Goal: Task Accomplishment & Management: Manage account settings

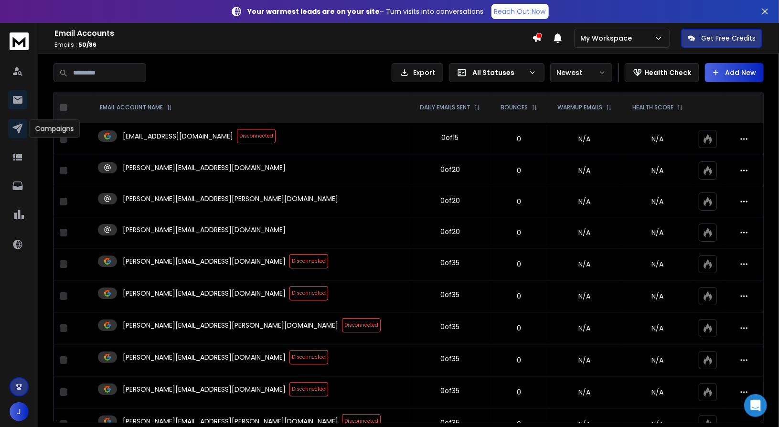
click at [16, 134] on icon at bounding box center [17, 128] width 11 height 11
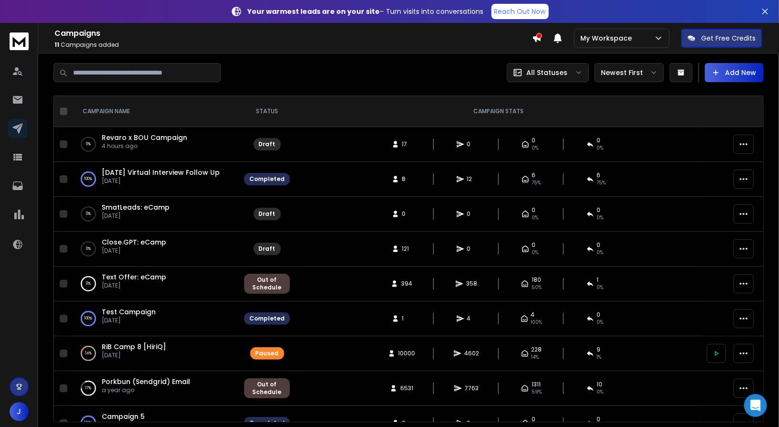
click at [154, 138] on span "Revaro x BOU Campaign" at bounding box center [145, 138] width 86 height 10
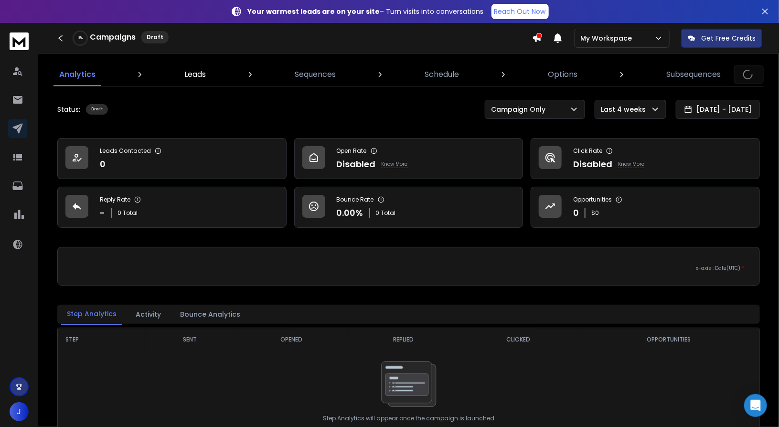
click at [189, 77] on p "Leads" at bounding box center [194, 74] width 21 height 11
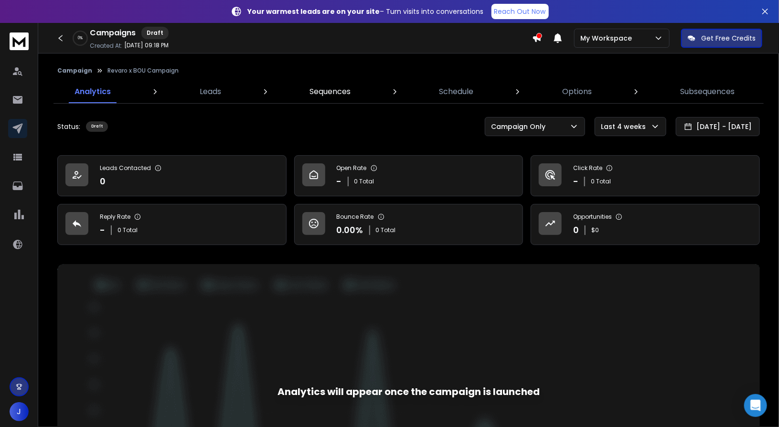
click at [320, 94] on p "Sequences" at bounding box center [330, 91] width 41 height 11
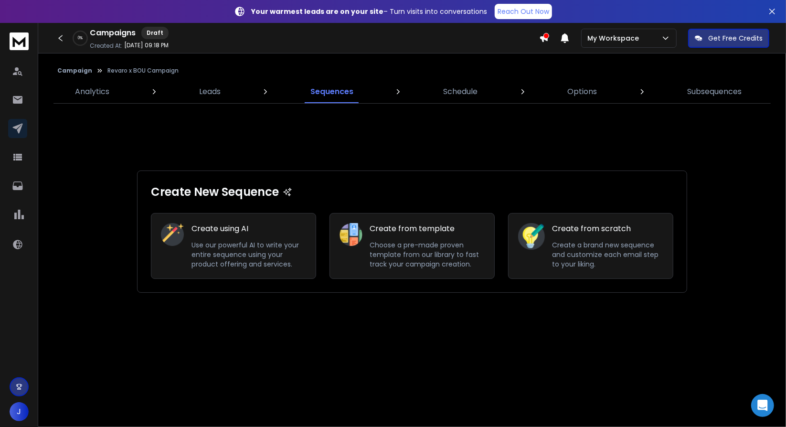
click at [257, 260] on p "Use our powerful AI to write your entire sequence using your product offering a…" at bounding box center [249, 254] width 115 height 29
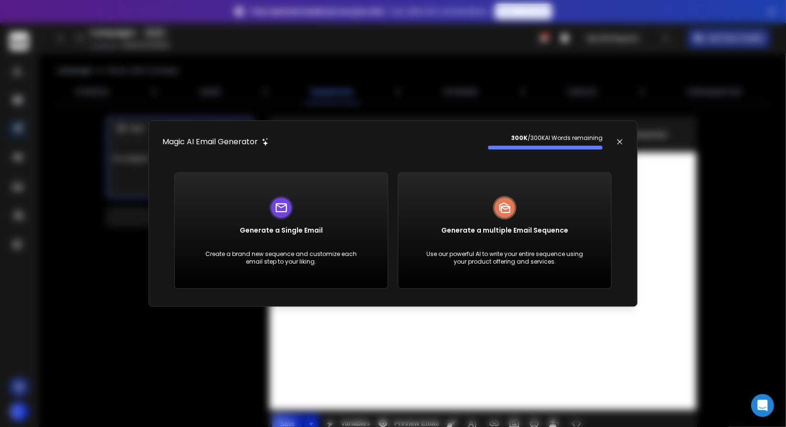
click at [543, 225] on h1 "Generate a multiple Email Sequence" at bounding box center [504, 230] width 127 height 10
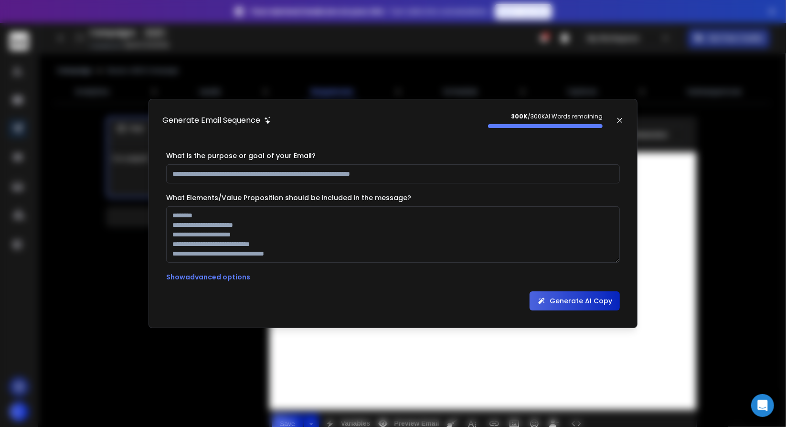
click at [624, 125] on div "300K / 300K AI Words remaining" at bounding box center [556, 120] width 136 height 15
click at [623, 123] on icon at bounding box center [620, 121] width 8 height 8
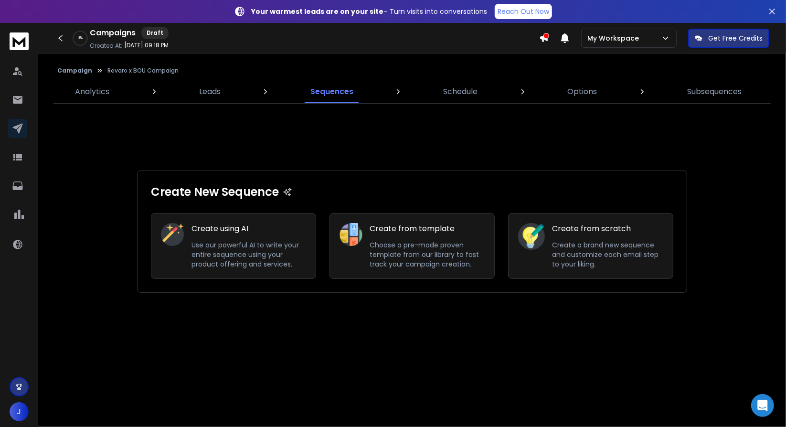
click at [369, 224] on div "Create from template Choose a pre-made proven template from our library to fast…" at bounding box center [412, 246] width 165 height 66
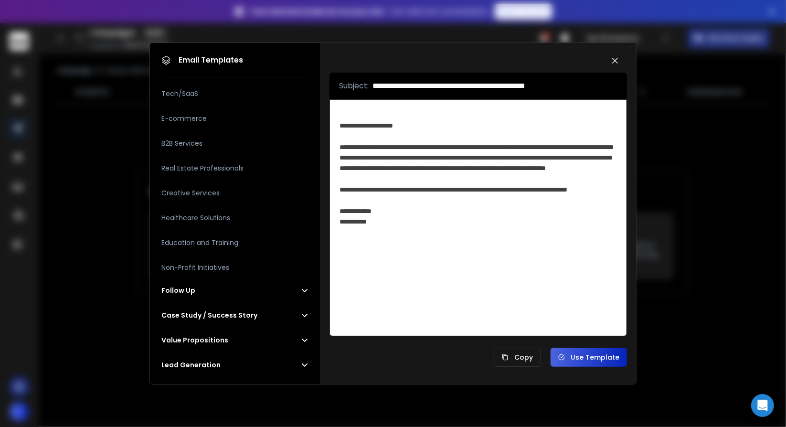
scroll to position [60, 0]
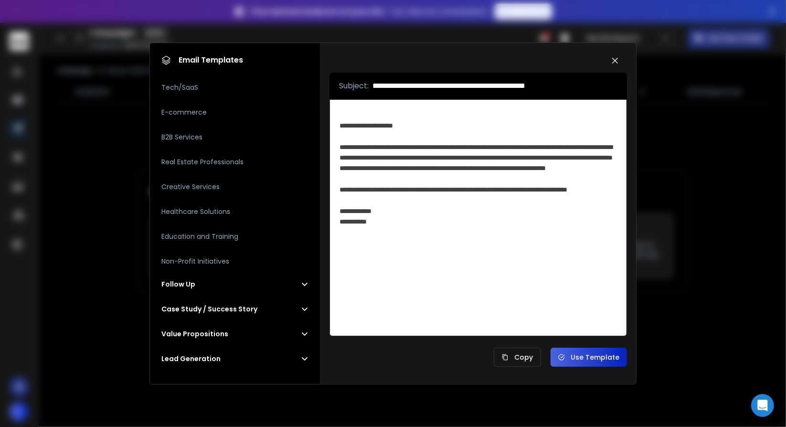
click at [211, 67] on h3 "Healthcare Solutions" at bounding box center [201, 63] width 69 height 10
type input "**********"
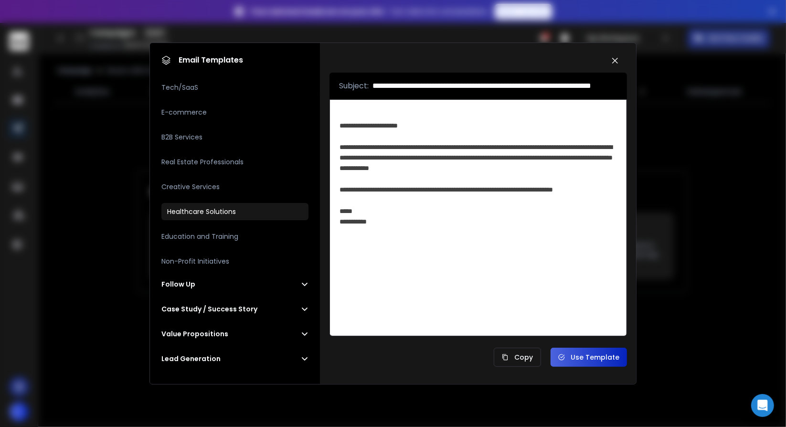
click at [581, 363] on button "Use Template" at bounding box center [589, 357] width 76 height 19
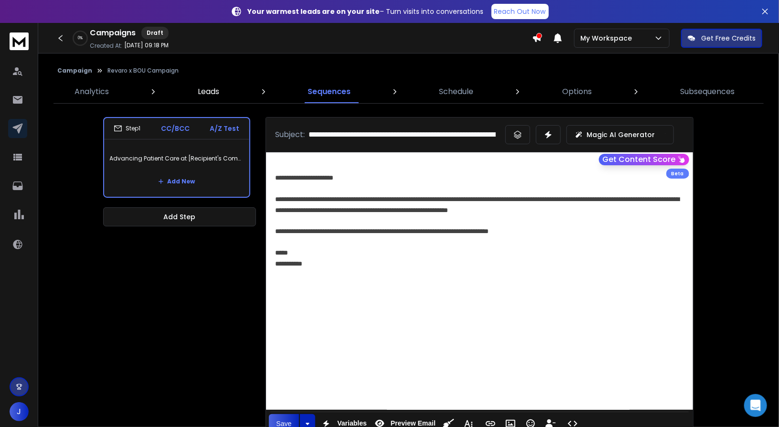
click at [215, 93] on p "Leads" at bounding box center [208, 91] width 21 height 11
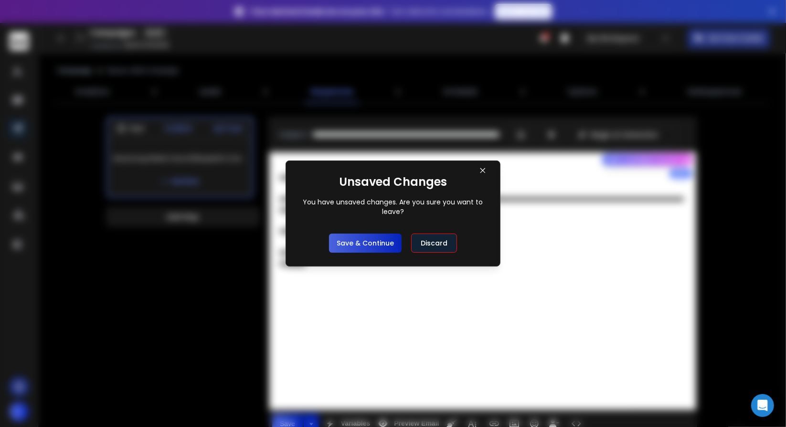
click at [386, 247] on button "Save & Continue" at bounding box center [365, 243] width 73 height 19
type input "**********"
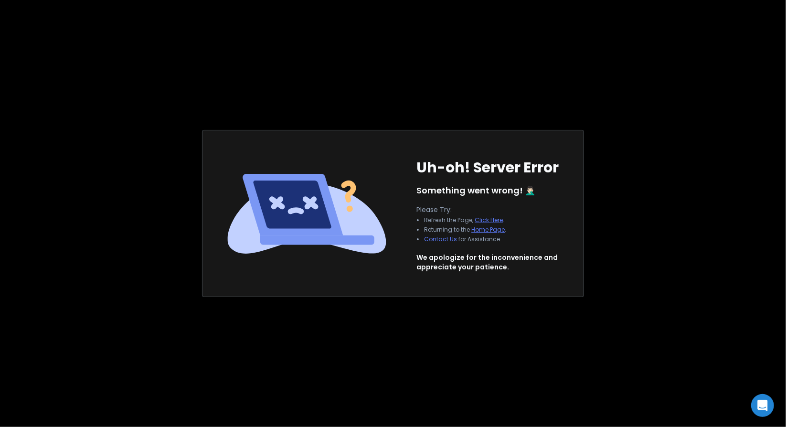
click at [496, 220] on link "Click Here" at bounding box center [489, 220] width 28 height 8
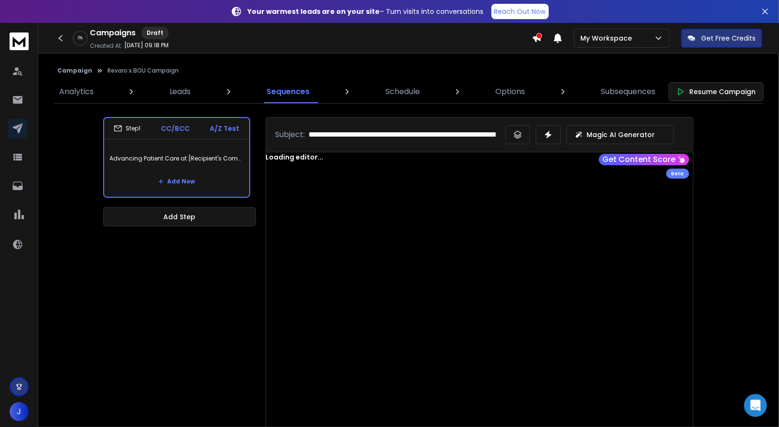
type input "**********"
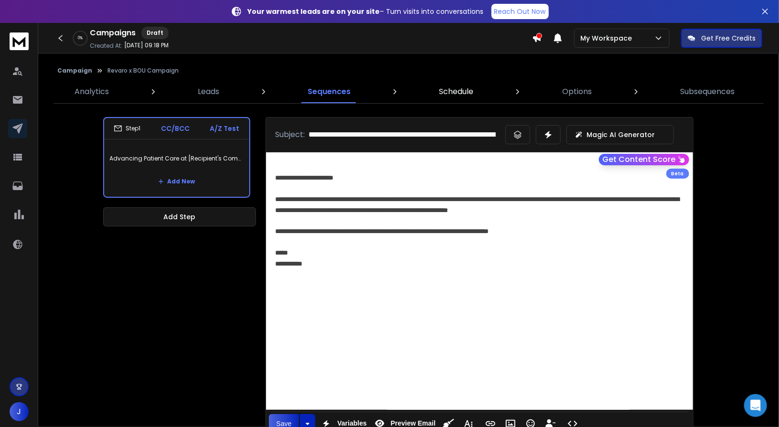
click at [458, 102] on link "Schedule" at bounding box center [457, 91] width 46 height 23
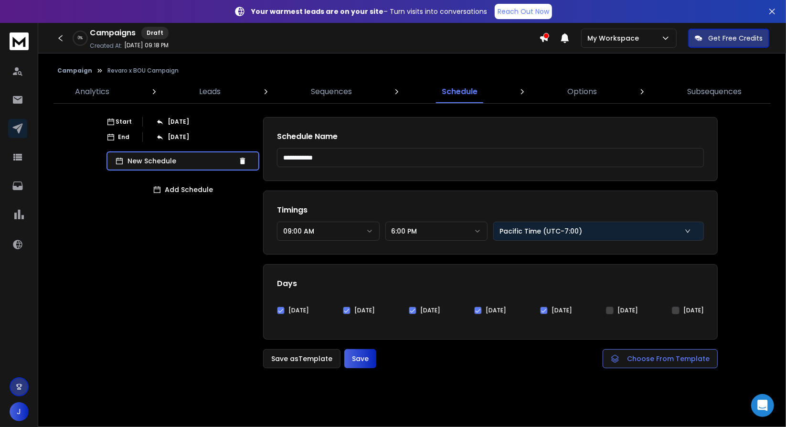
click at [552, 232] on p "Pacific Time (UTC-7:00)" at bounding box center [543, 231] width 86 height 10
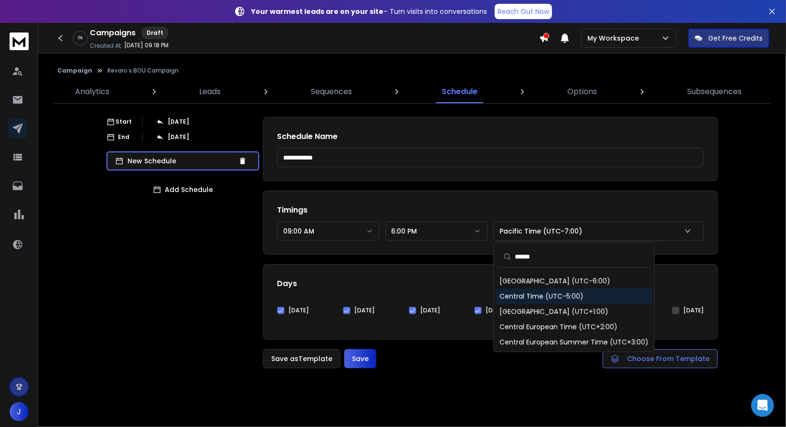
type input "******"
click at [553, 299] on div "Central Time (UTC-5:00)" at bounding box center [542, 296] width 84 height 10
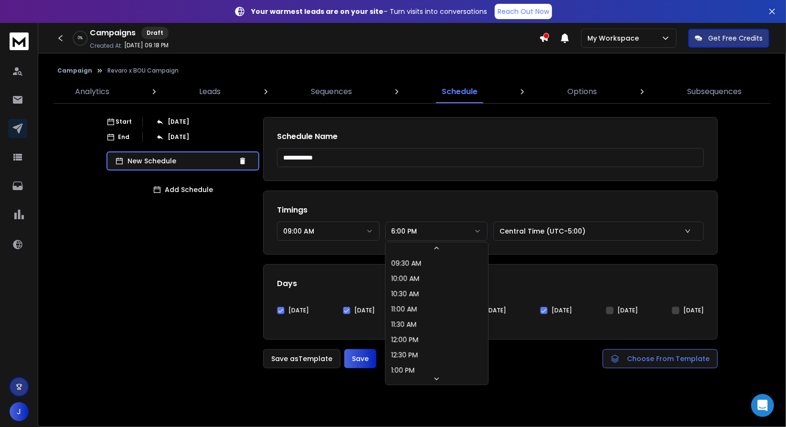
click at [411, 231] on button "6:00 PM" at bounding box center [437, 231] width 103 height 19
select select "********"
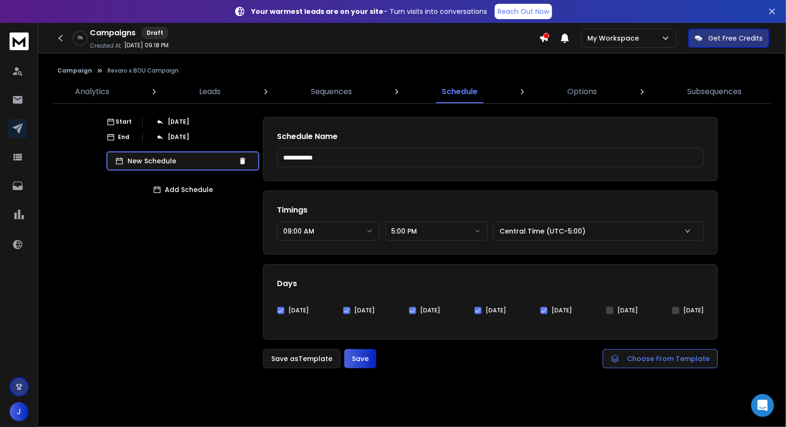
click at [357, 363] on button "Save" at bounding box center [360, 358] width 32 height 19
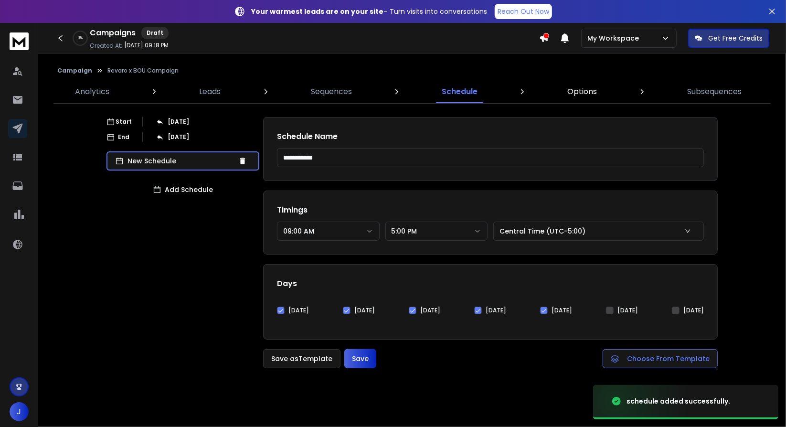
click at [589, 85] on link "Options" at bounding box center [582, 91] width 41 height 23
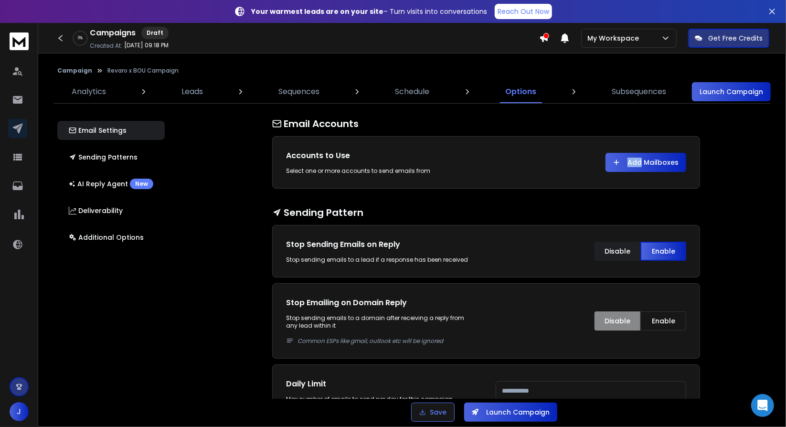
drag, startPoint x: 643, startPoint y: 152, endPoint x: 637, endPoint y: 161, distance: 10.7
click at [637, 161] on div "Add Mailboxes" at bounding box center [646, 162] width 81 height 19
click at [637, 161] on button "Add Mailboxes" at bounding box center [646, 162] width 81 height 19
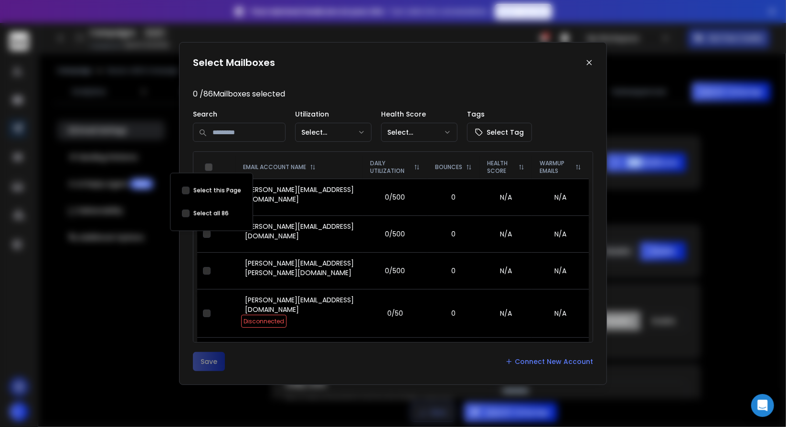
click at [209, 168] on button "Select this Page" at bounding box center [209, 167] width 8 height 8
click at [211, 360] on button "Save" at bounding box center [209, 361] width 32 height 19
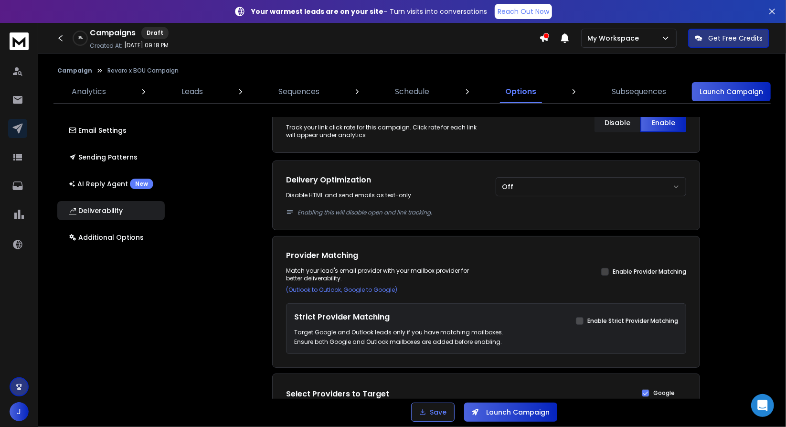
scroll to position [1220, 0]
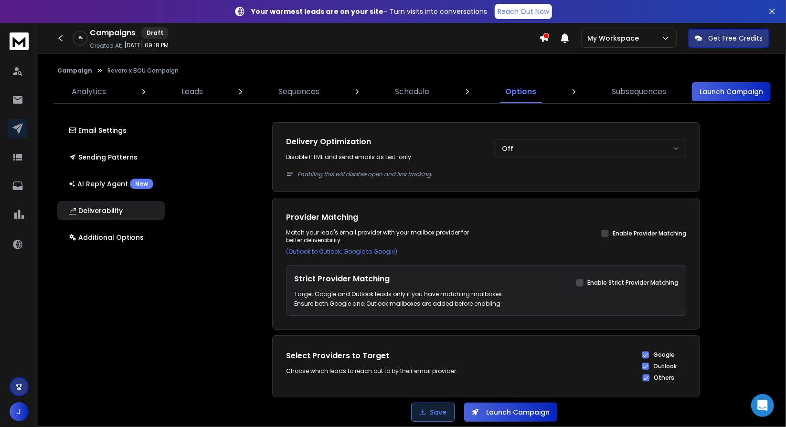
click at [432, 411] on button "Save" at bounding box center [432, 412] width 43 height 19
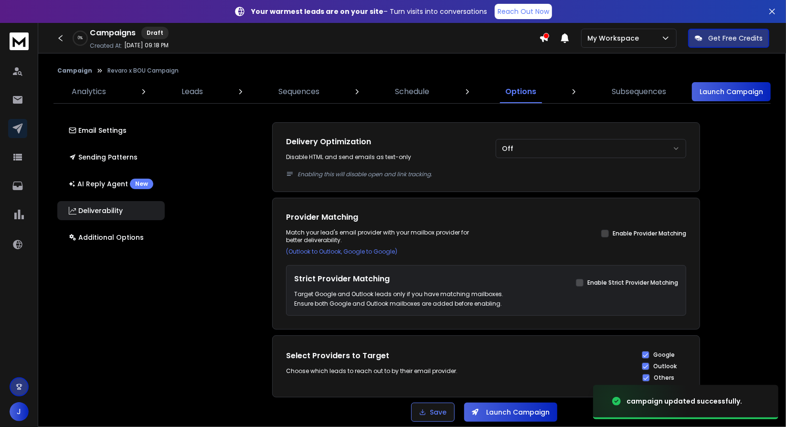
click at [480, 414] on button "Launch Campaign" at bounding box center [510, 412] width 93 height 19
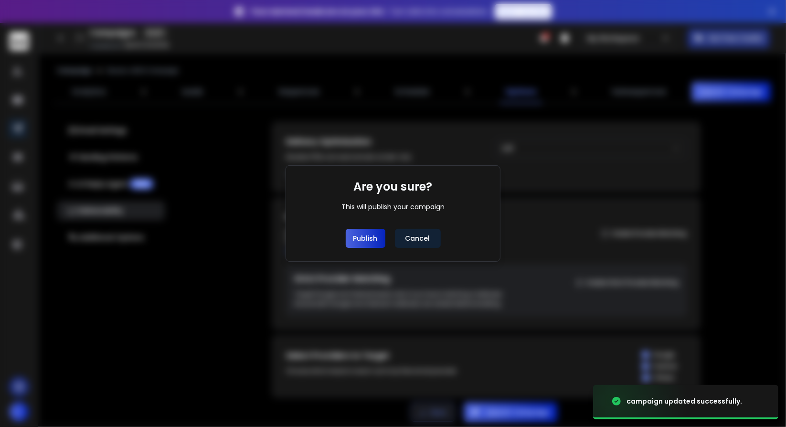
click at [415, 236] on button "Cancel" at bounding box center [418, 238] width 46 height 19
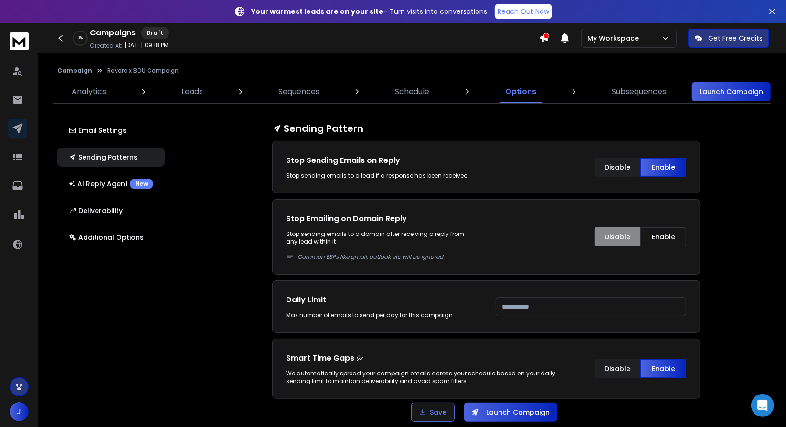
scroll to position [303, 0]
drag, startPoint x: 515, startPoint y: 305, endPoint x: 470, endPoint y: 297, distance: 45.6
click at [470, 297] on div "Daily Limit Max number of emails to send per day for this campaign ***" at bounding box center [486, 307] width 400 height 25
type input "*"
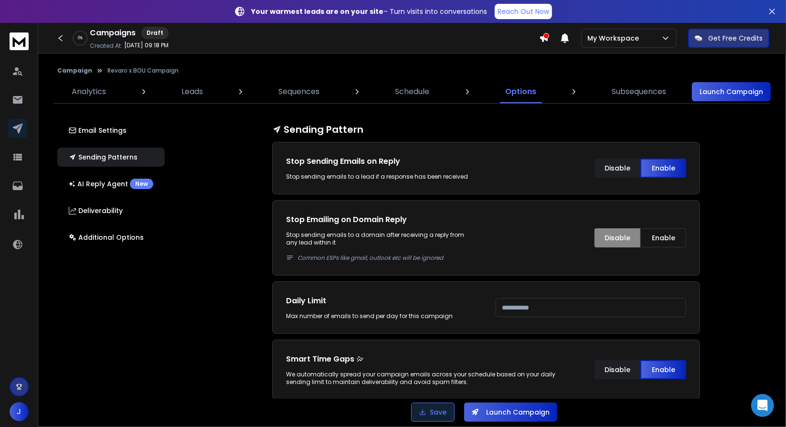
click at [435, 415] on button "Save" at bounding box center [432, 412] width 43 height 19
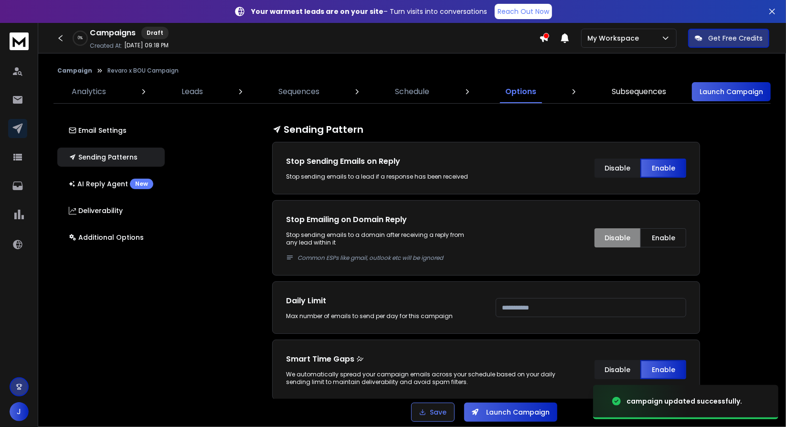
click at [626, 92] on p "Subsequences" at bounding box center [639, 91] width 54 height 11
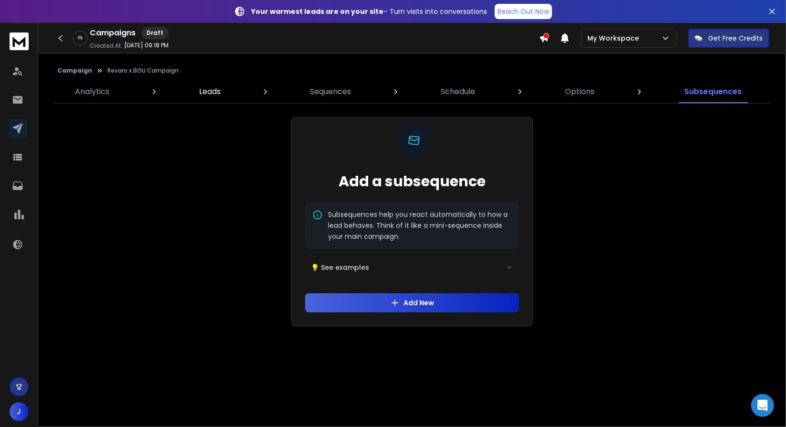
click at [209, 91] on p "Leads" at bounding box center [209, 91] width 21 height 11
click at [21, 133] on icon at bounding box center [17, 128] width 11 height 11
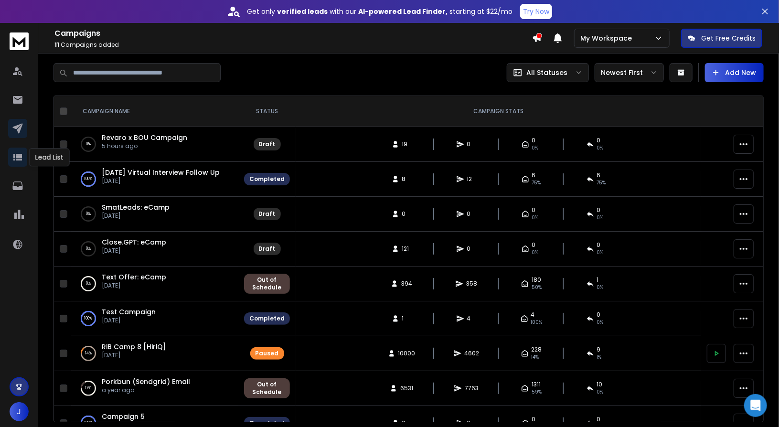
click at [23, 161] on link at bounding box center [17, 157] width 19 height 19
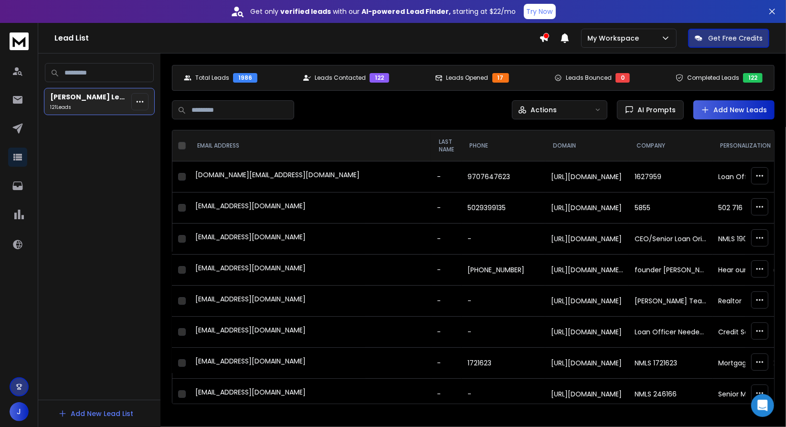
scroll to position [0, 205]
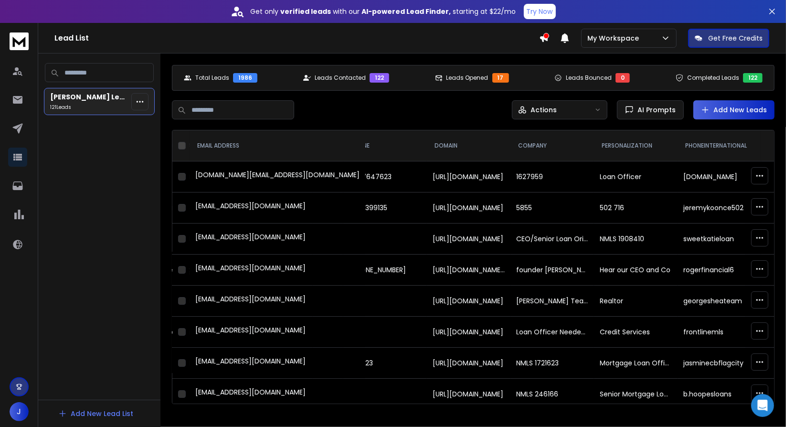
click at [756, 172] on icon "button" at bounding box center [760, 176] width 9 height 9
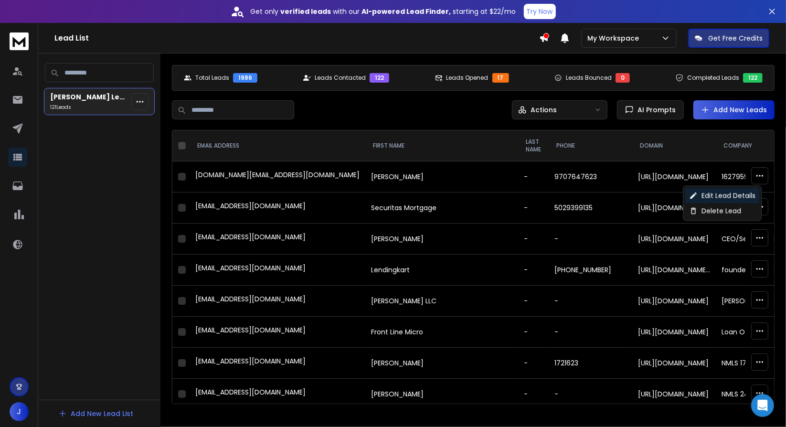
scroll to position [0, 0]
click at [408, 140] on th "FIRST NAME" at bounding box center [441, 145] width 153 height 31
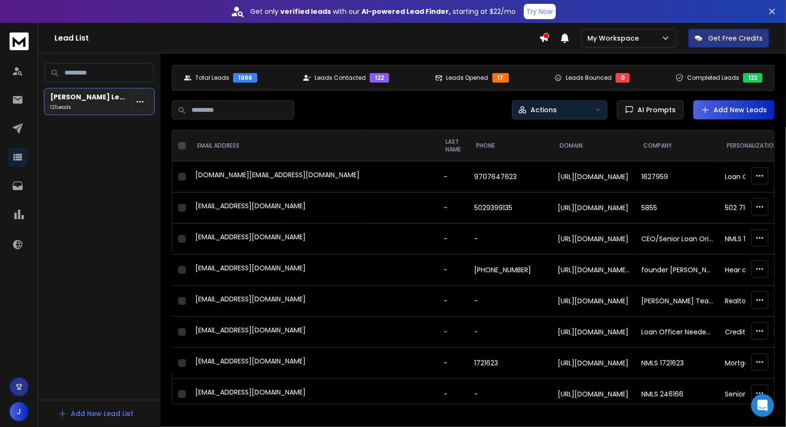
scroll to position [0, 81]
click at [554, 110] on p "Actions" at bounding box center [544, 110] width 26 height 10
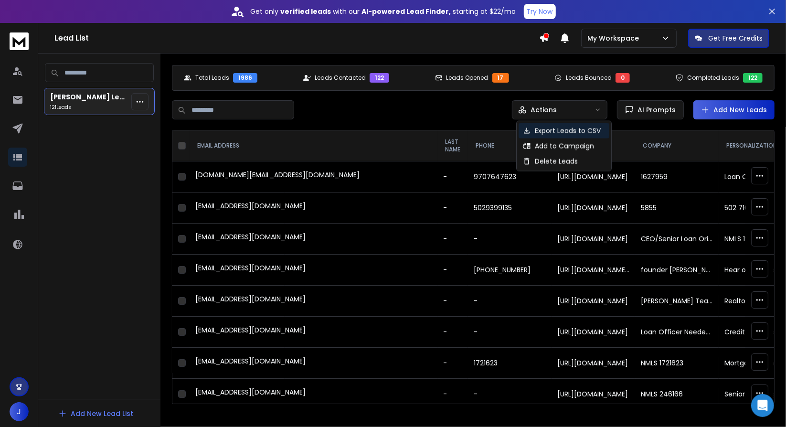
click at [478, 121] on div "Total Leads 1986 Leads Contacted 122 Leads Opened 17 Leads Bounced 0 Completed …" at bounding box center [474, 91] width 626 height 74
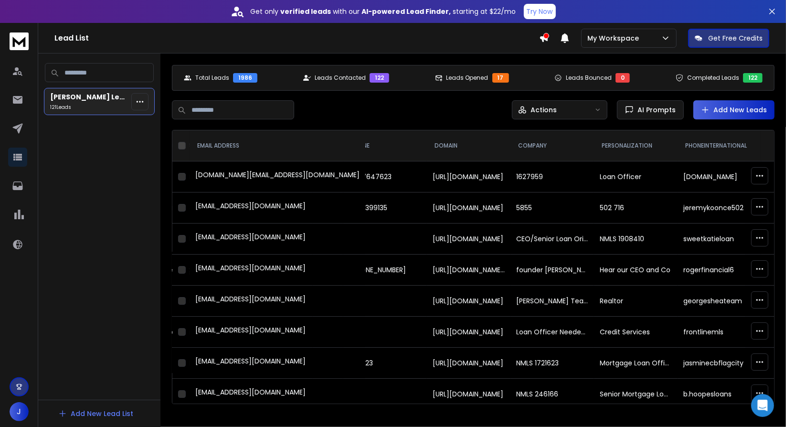
click at [758, 176] on button "button" at bounding box center [759, 175] width 17 height 17
click at [735, 194] on p "Edit Lead Details" at bounding box center [729, 196] width 54 height 10
drag, startPoint x: 193, startPoint y: 86, endPoint x: 208, endPoint y: 81, distance: 16.0
click at [208, 81] on div "Total Leads 1986 Leads Contacted 122 Leads Opened 17 Leads Bounced 0 Completed …" at bounding box center [473, 78] width 603 height 26
click at [208, 81] on p "Total Leads" at bounding box center [212, 78] width 34 height 8
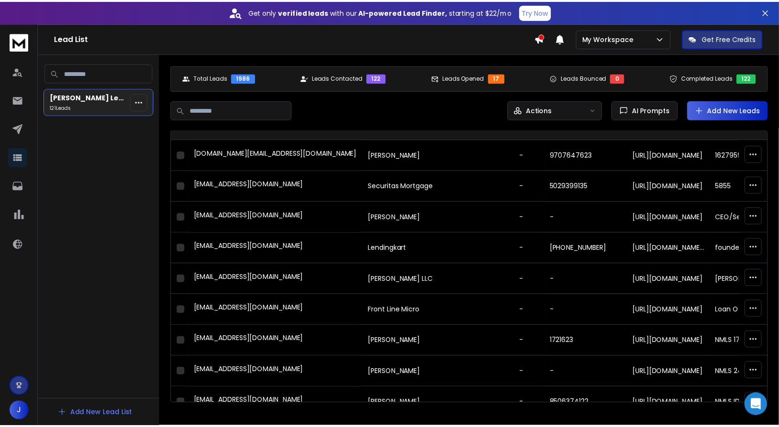
scroll to position [0, 0]
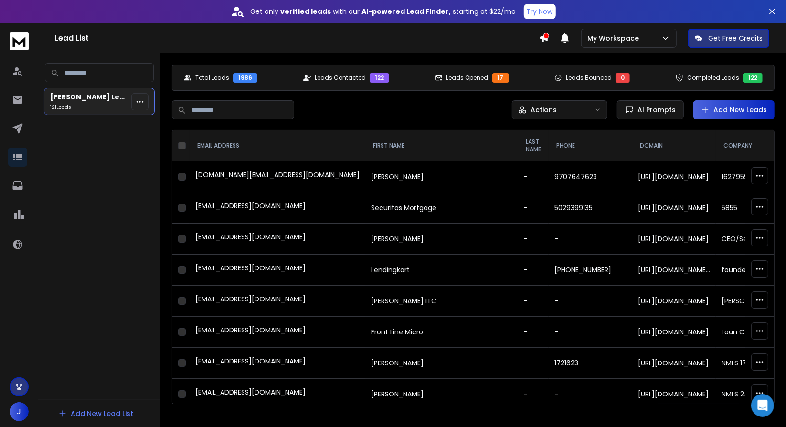
click at [255, 111] on input at bounding box center [233, 109] width 122 height 19
type input "******"
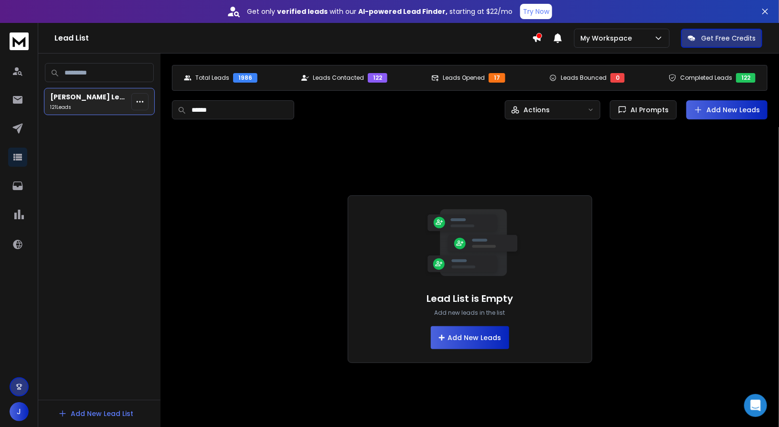
click at [254, 110] on input "******" at bounding box center [233, 109] width 122 height 19
type input "*****"
click at [254, 110] on input "*****" at bounding box center [233, 109] width 122 height 19
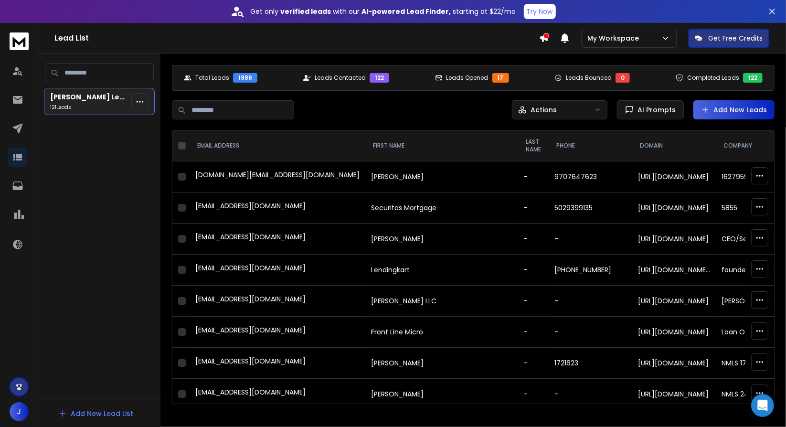
click at [462, 79] on p "Leads Opened" at bounding box center [468, 78] width 42 height 8
click at [104, 153] on div "[PERSON_NAME] Leads Scraping [DATE] 121 Lead s" at bounding box center [99, 238] width 122 height 301
click at [11, 73] on link at bounding box center [17, 71] width 19 height 19
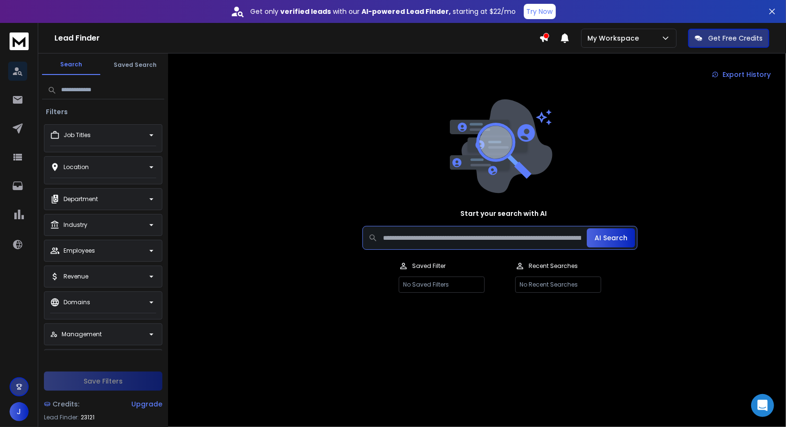
click at [66, 95] on input at bounding box center [103, 89] width 122 height 19
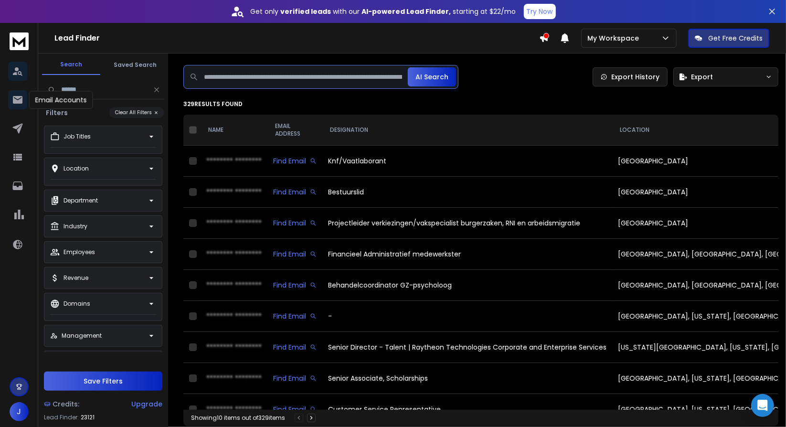
type input "******"
click at [18, 103] on icon at bounding box center [18, 100] width 10 height 8
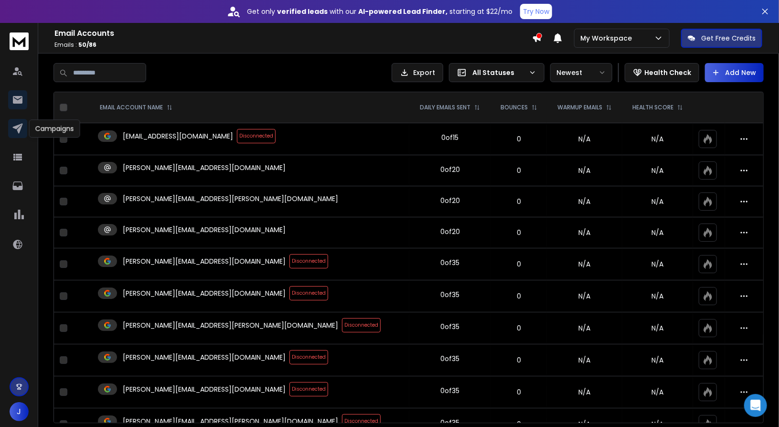
click at [18, 128] on icon at bounding box center [17, 128] width 11 height 11
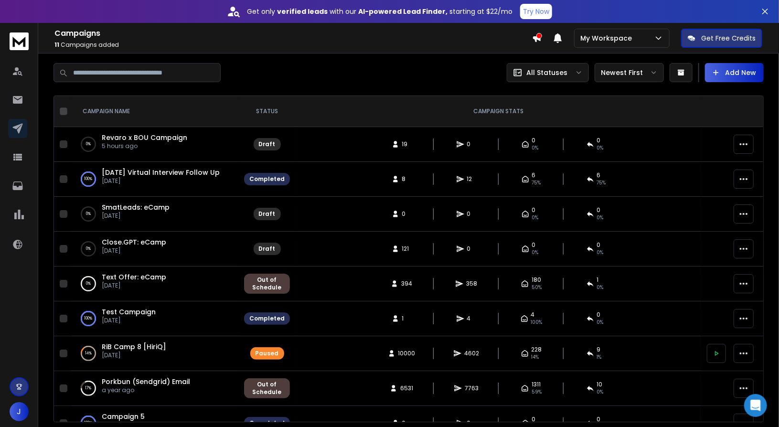
click at [402, 143] on span "19" at bounding box center [407, 144] width 10 height 8
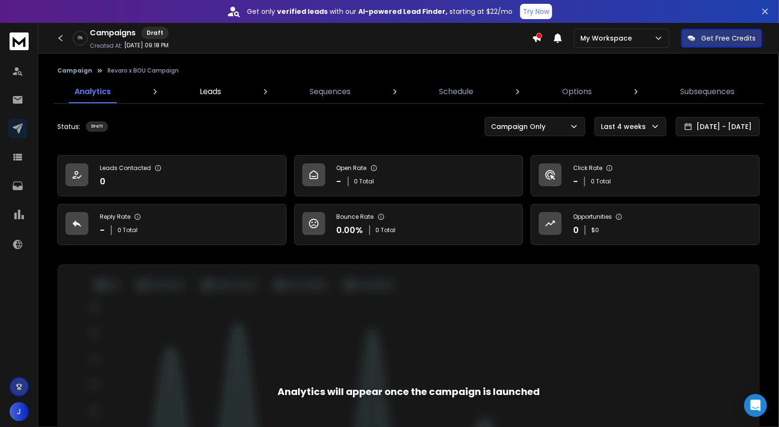
click at [212, 95] on p "Leads" at bounding box center [210, 91] width 21 height 11
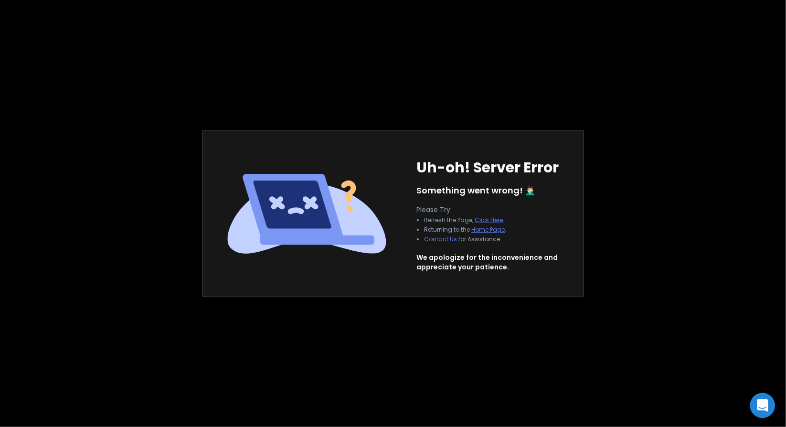
click at [762, 402] on icon "Open Intercom Messenger" at bounding box center [762, 405] width 11 height 12
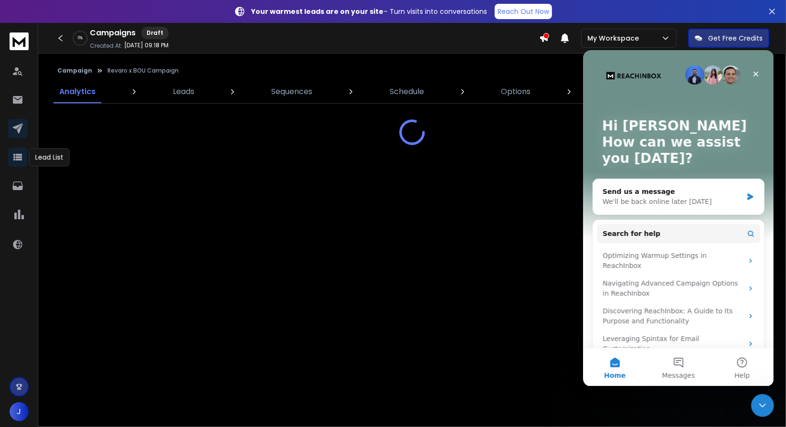
click at [26, 152] on link at bounding box center [17, 157] width 19 height 19
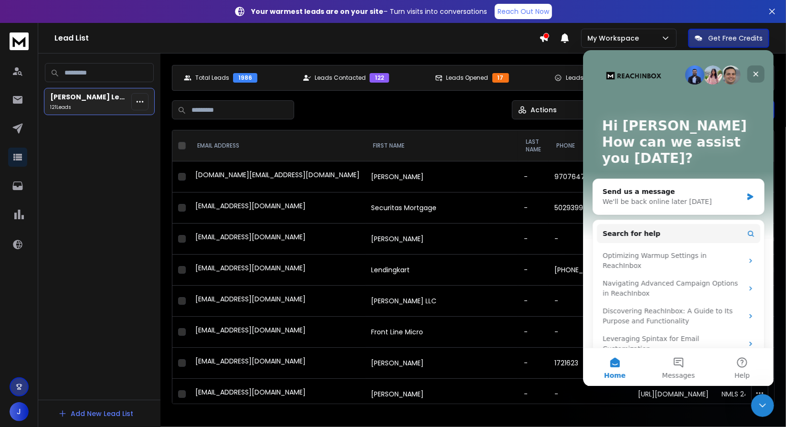
click at [758, 75] on icon "Close" at bounding box center [756, 74] width 8 height 8
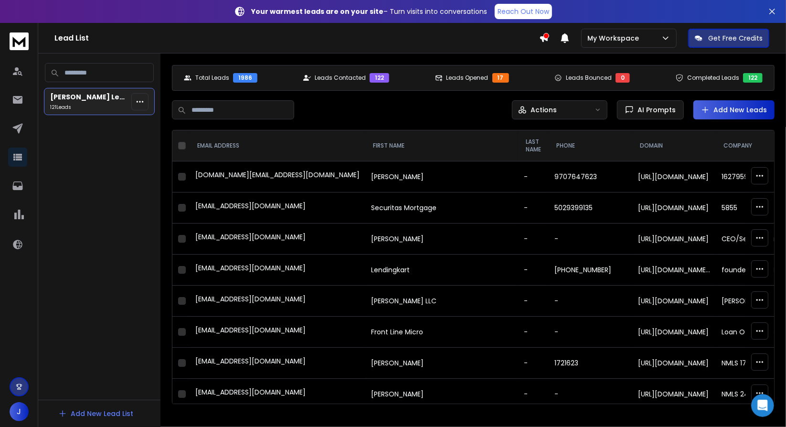
click at [107, 409] on button "Add New Lead List" at bounding box center [96, 413] width 90 height 19
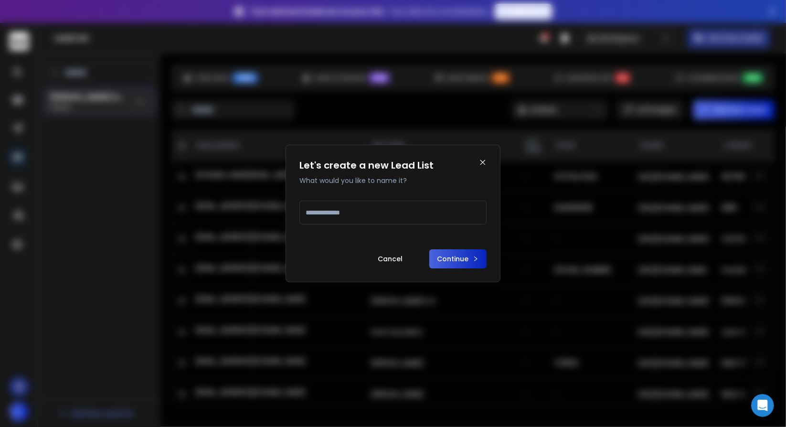
click at [371, 215] on input at bounding box center [393, 213] width 187 height 24
type input "**********"
click at [463, 265] on button "Continue" at bounding box center [457, 258] width 57 height 19
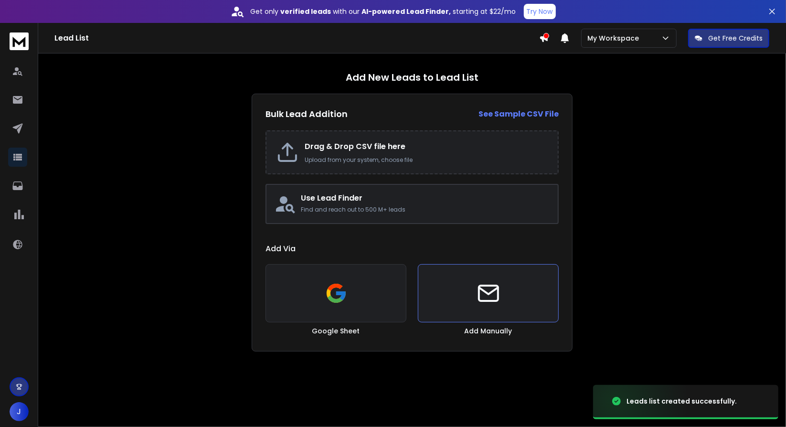
click at [495, 303] on icon at bounding box center [488, 293] width 23 height 23
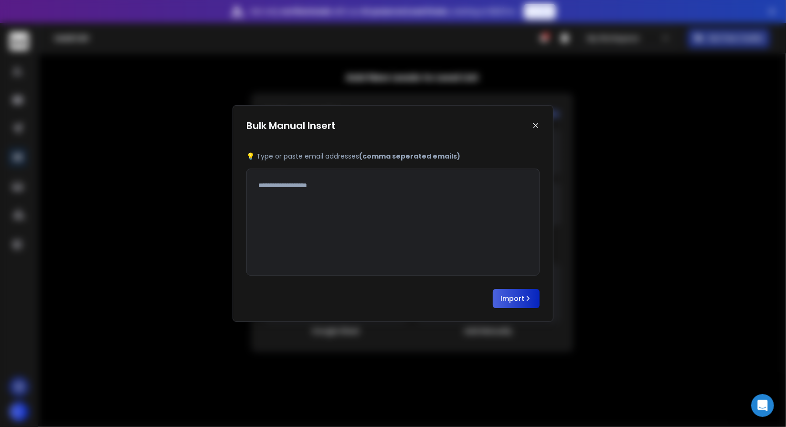
click at [444, 228] on textarea at bounding box center [393, 222] width 293 height 107
click at [531, 302] on icon "submit" at bounding box center [529, 299] width 8 height 8
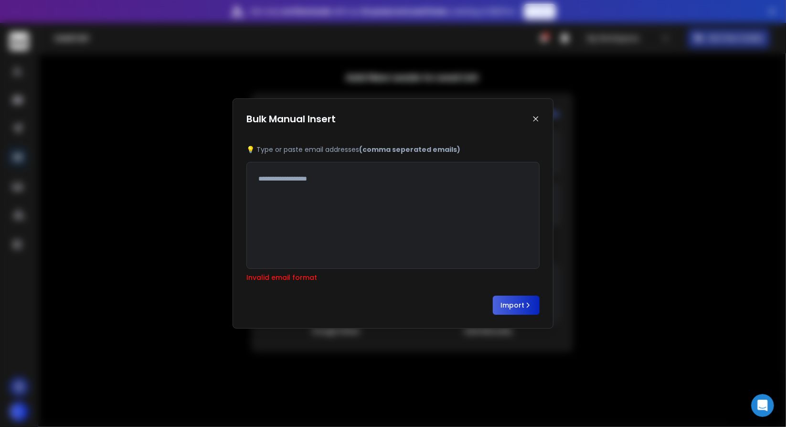
click at [536, 125] on div "Bulk Manual Insert" at bounding box center [393, 118] width 293 height 13
click at [536, 124] on div "Bulk Manual Insert" at bounding box center [393, 118] width 293 height 13
click at [535, 118] on icon at bounding box center [536, 119] width 8 height 8
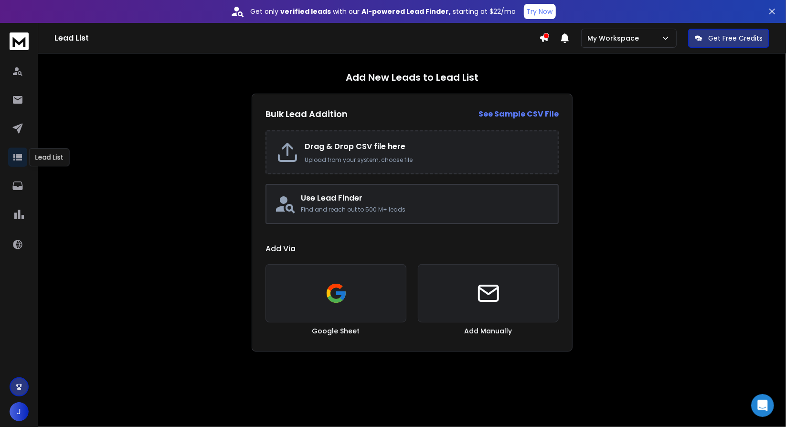
click at [16, 154] on icon at bounding box center [17, 157] width 9 height 7
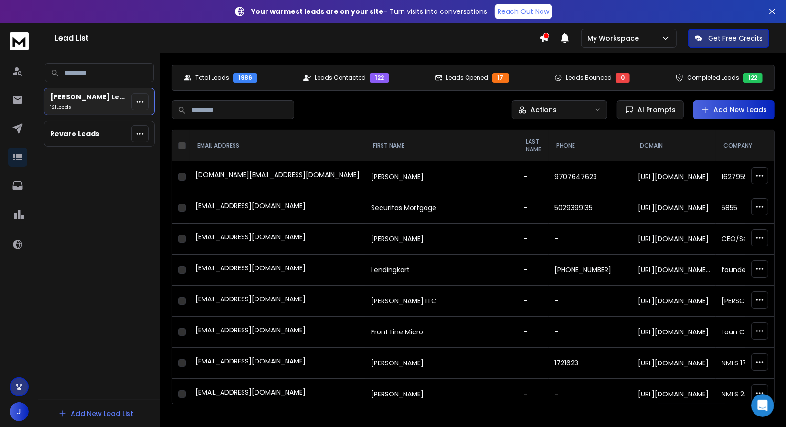
click at [98, 127] on div "Revaro Leads" at bounding box center [99, 134] width 111 height 26
